Goal: Task Accomplishment & Management: Manage account settings

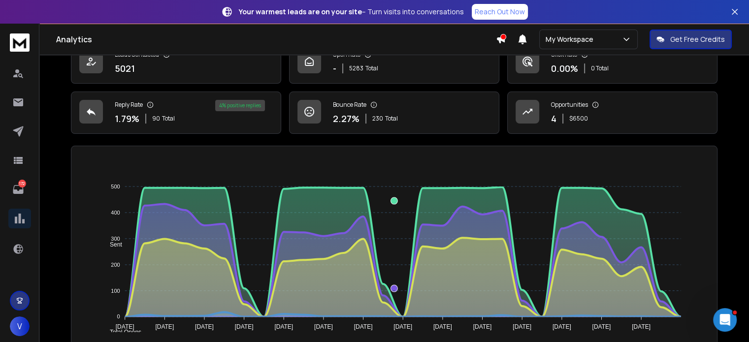
scroll to position [98, 0]
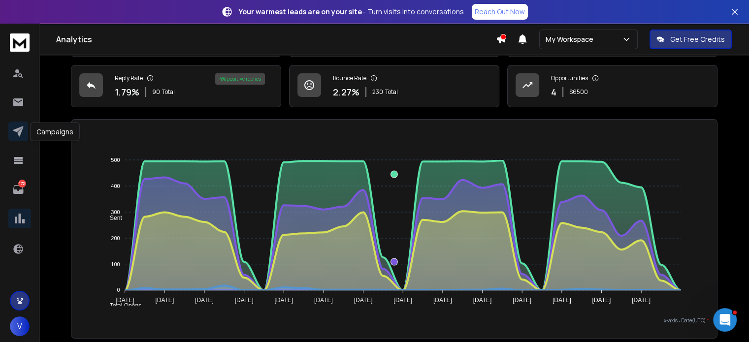
click at [19, 125] on link at bounding box center [18, 132] width 20 height 20
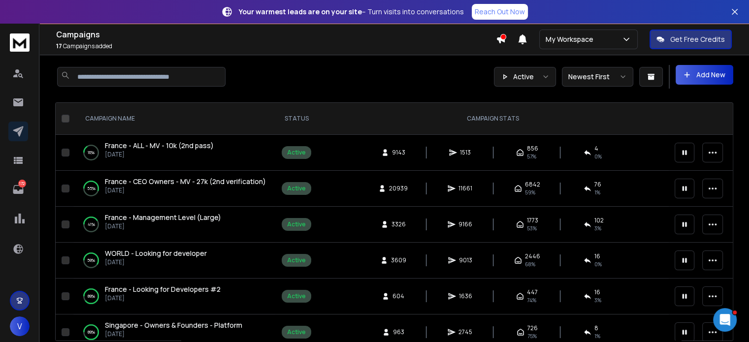
click at [156, 181] on span "France - CEO Owners - MV - 27k (2nd verification)" at bounding box center [185, 181] width 161 height 9
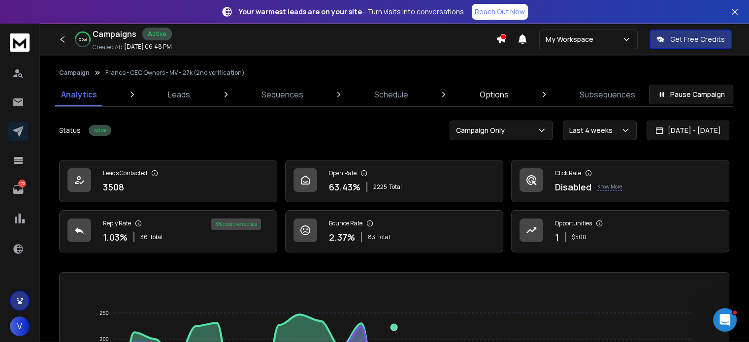
click at [499, 94] on p "Options" at bounding box center [493, 95] width 29 height 12
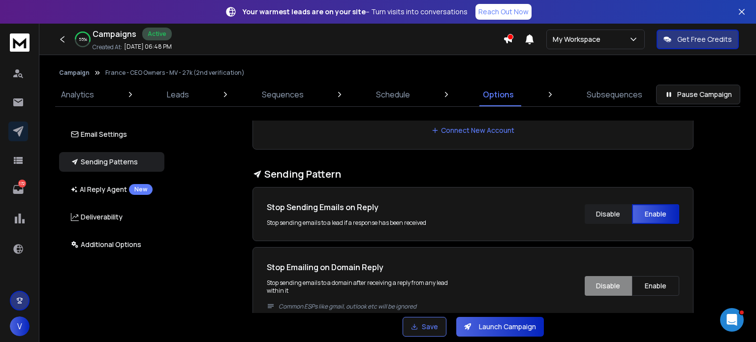
scroll to position [302, 0]
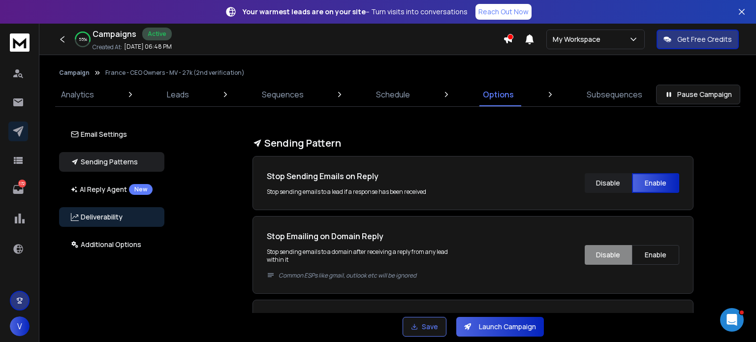
click at [110, 214] on p "Deliverability" at bounding box center [97, 217] width 52 height 10
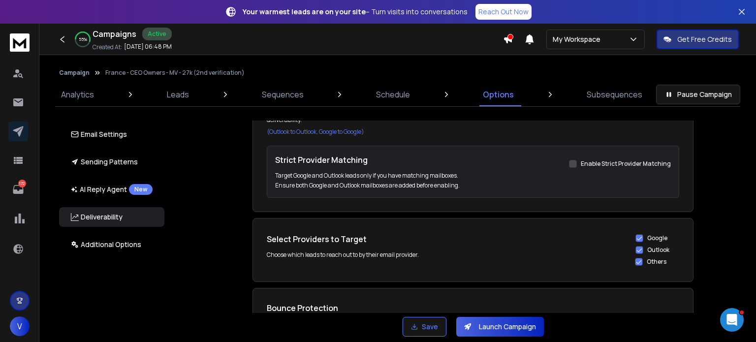
scroll to position [1439, 0]
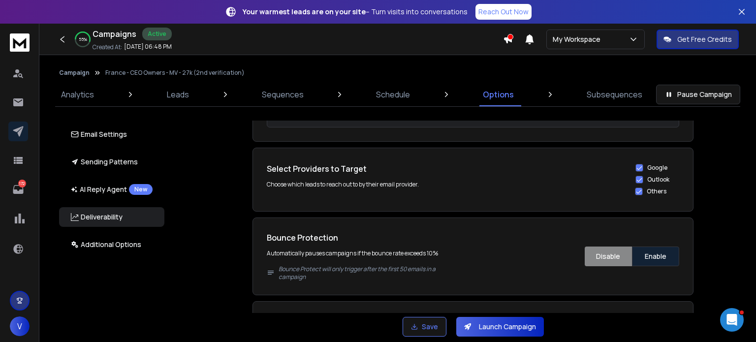
click at [654, 254] on button "Enable" at bounding box center [655, 257] width 47 height 20
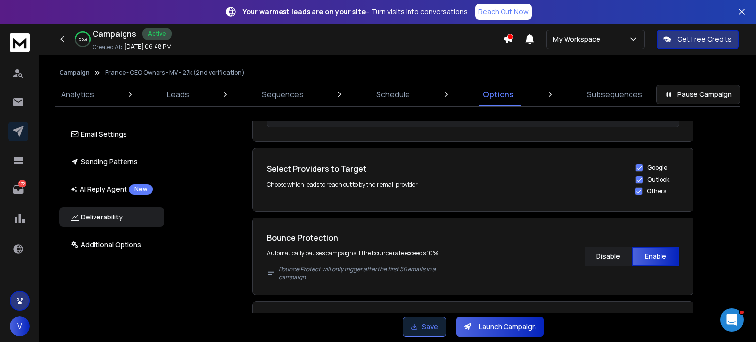
click at [431, 329] on button "Save" at bounding box center [425, 327] width 44 height 20
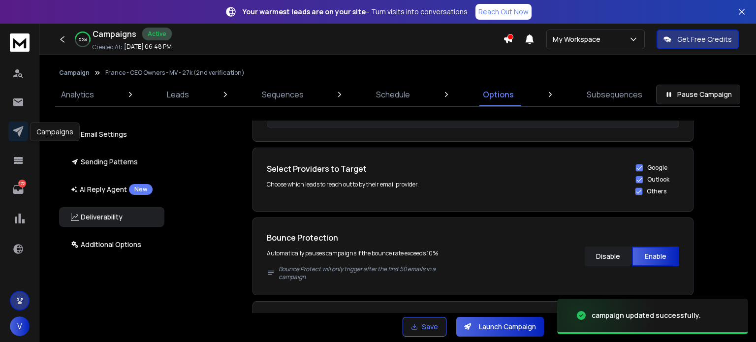
click at [20, 132] on icon at bounding box center [18, 131] width 10 height 10
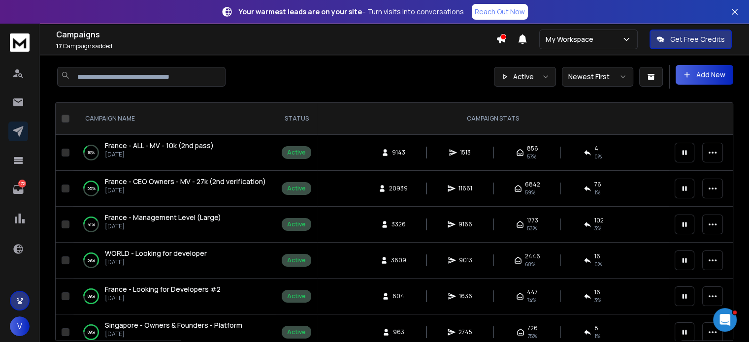
click at [167, 218] on span "France - Management Level (Large)" at bounding box center [163, 217] width 116 height 9
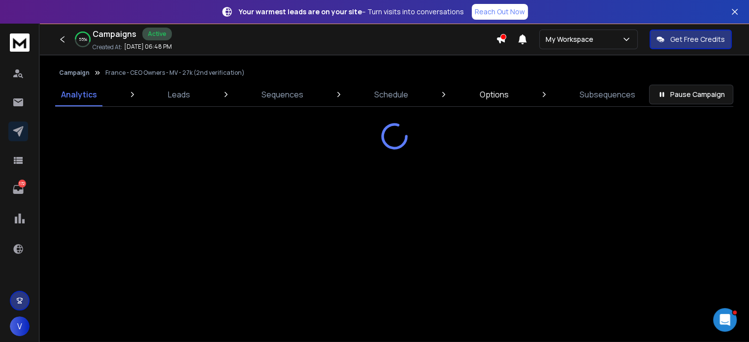
click at [499, 95] on p "Options" at bounding box center [493, 95] width 29 height 12
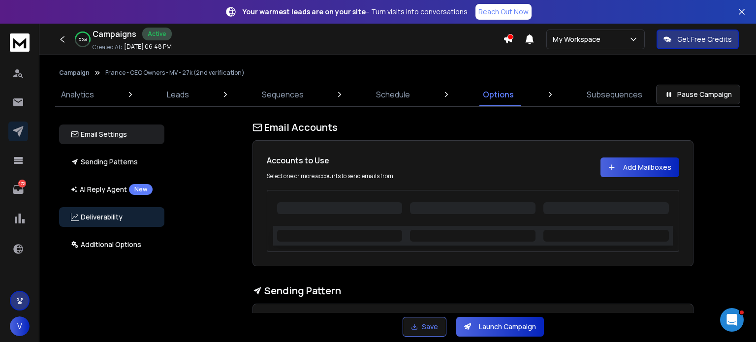
click at [108, 220] on p "Deliverability" at bounding box center [97, 217] width 52 height 10
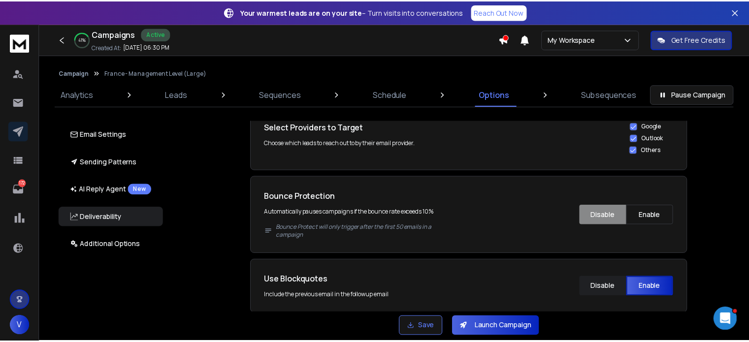
scroll to position [1488, 0]
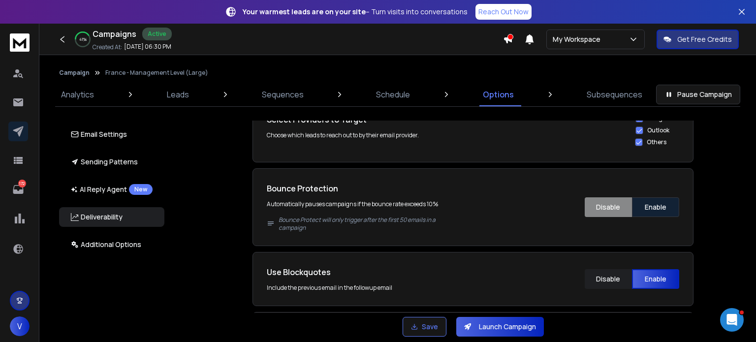
click at [657, 203] on button "Enable" at bounding box center [655, 207] width 47 height 20
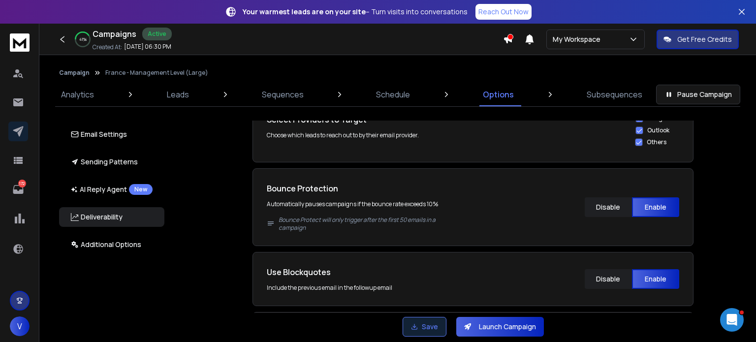
click at [427, 330] on button "Save" at bounding box center [425, 327] width 44 height 20
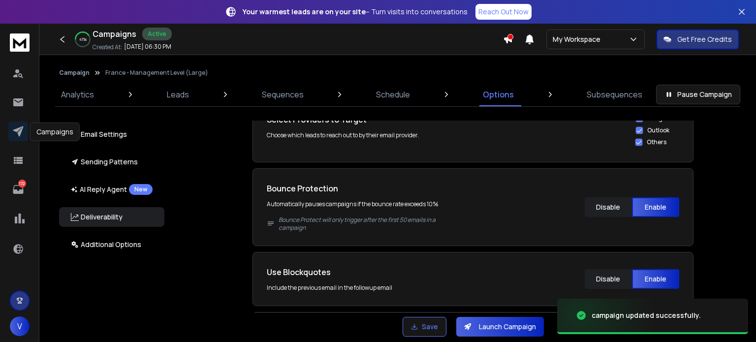
click at [16, 136] on icon at bounding box center [18, 131] width 12 height 12
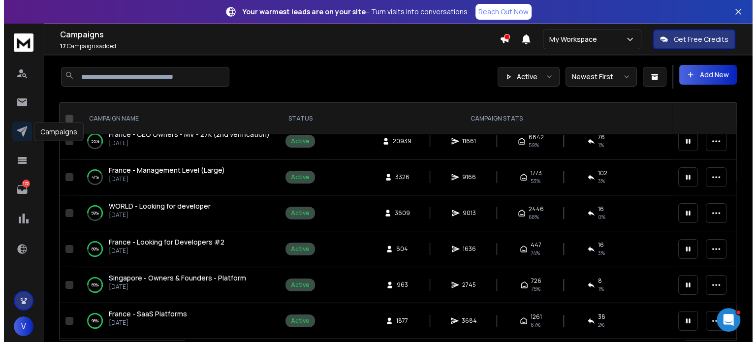
scroll to position [49, 0]
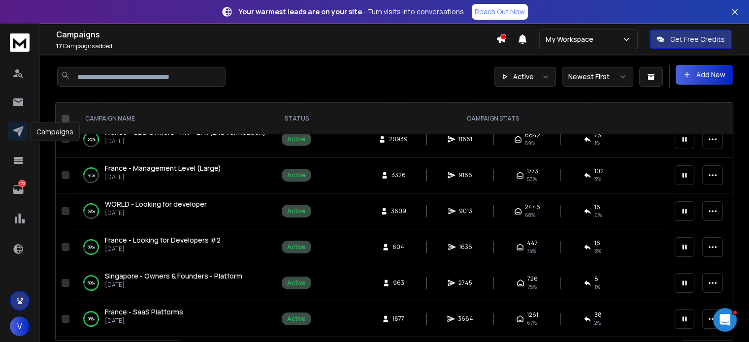
click at [188, 241] on span "France - Looking for Developers #2" at bounding box center [163, 239] width 116 height 9
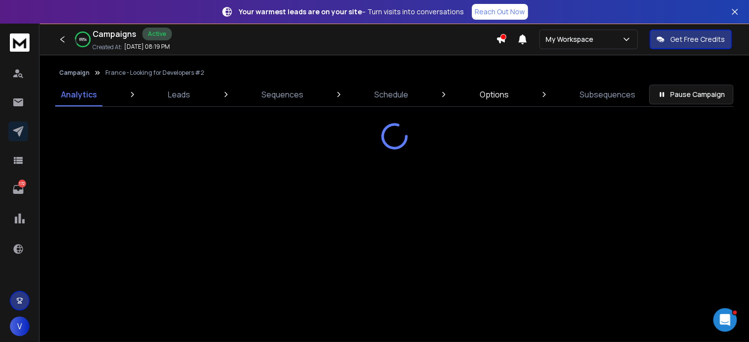
click at [501, 98] on p "Options" at bounding box center [493, 95] width 29 height 12
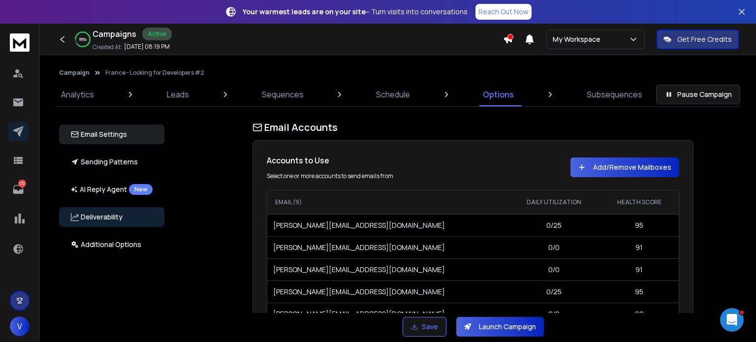
click at [108, 214] on p "Deliverability" at bounding box center [97, 217] width 52 height 10
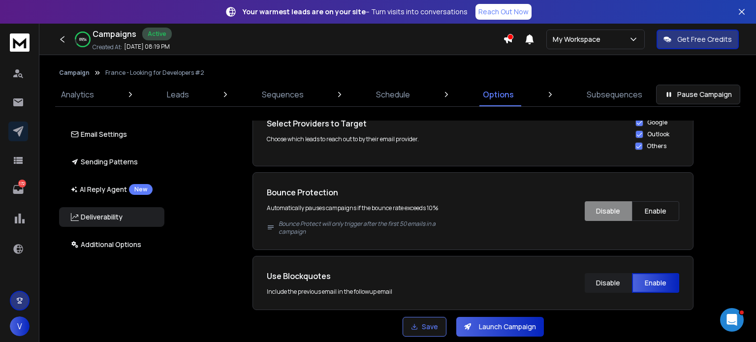
scroll to position [1488, 0]
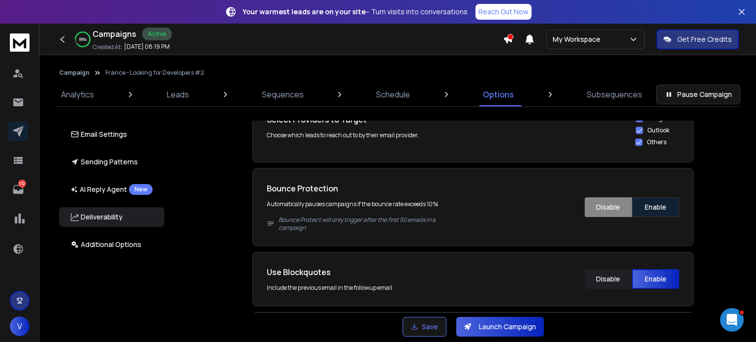
click at [654, 206] on button "Enable" at bounding box center [655, 207] width 47 height 20
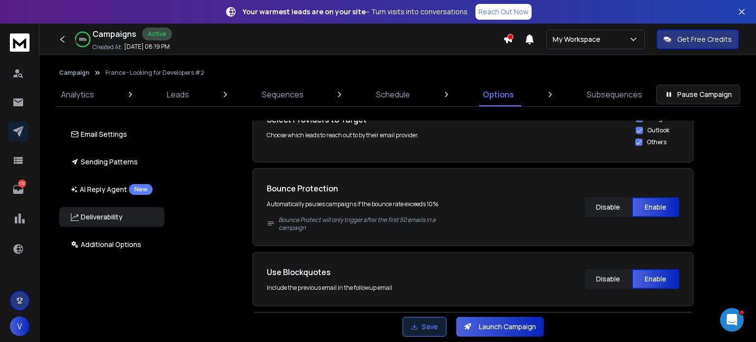
click at [425, 328] on button "Save" at bounding box center [425, 327] width 44 height 20
click at [271, 220] on div "Bounce Protect will only trigger after the first 50 emails in a campaign" at bounding box center [365, 224] width 196 height 16
click at [267, 220] on icon at bounding box center [271, 224] width 8 height 8
click at [15, 127] on icon at bounding box center [18, 131] width 12 height 12
